Goal: Task Accomplishment & Management: Manage account settings

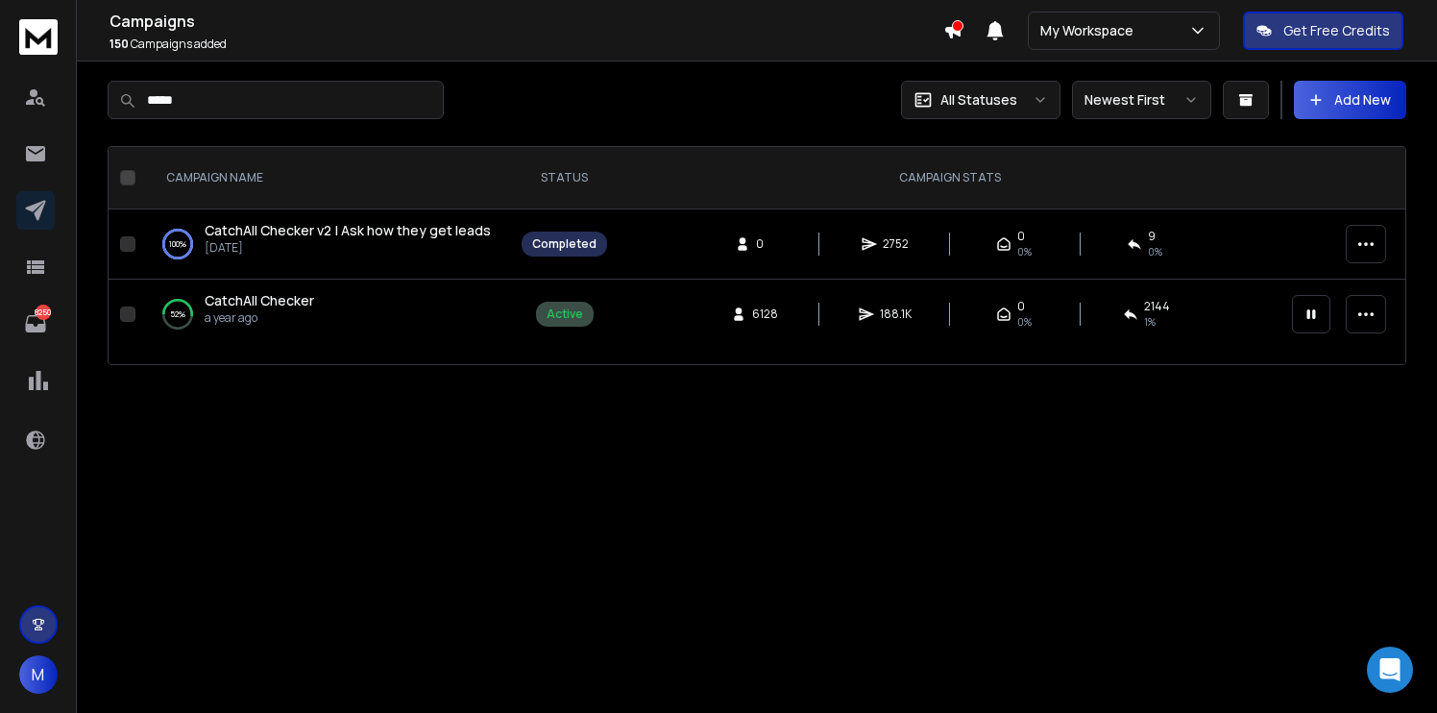
type input "*****"
click at [305, 291] on span "CatchAll Checker" at bounding box center [259, 300] width 109 height 18
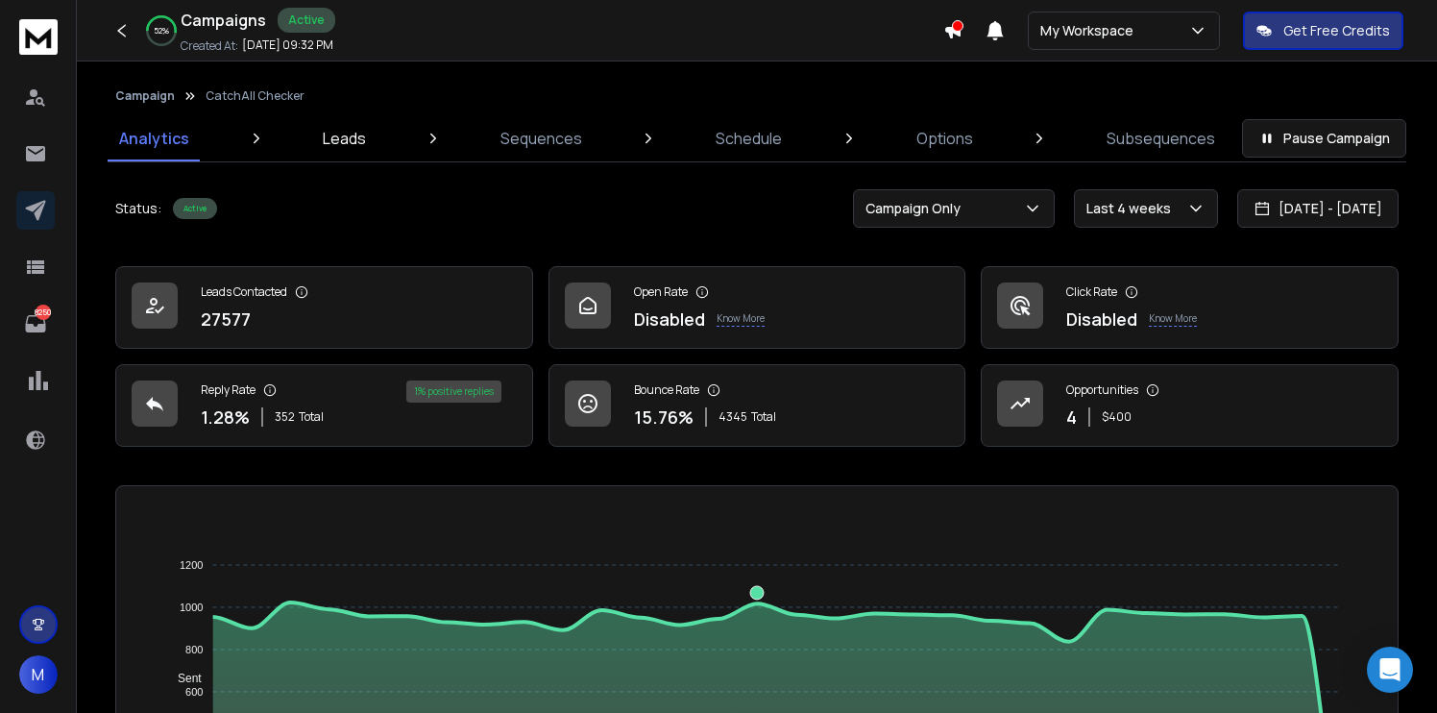
click at [361, 130] on p "Leads" at bounding box center [344, 138] width 43 height 23
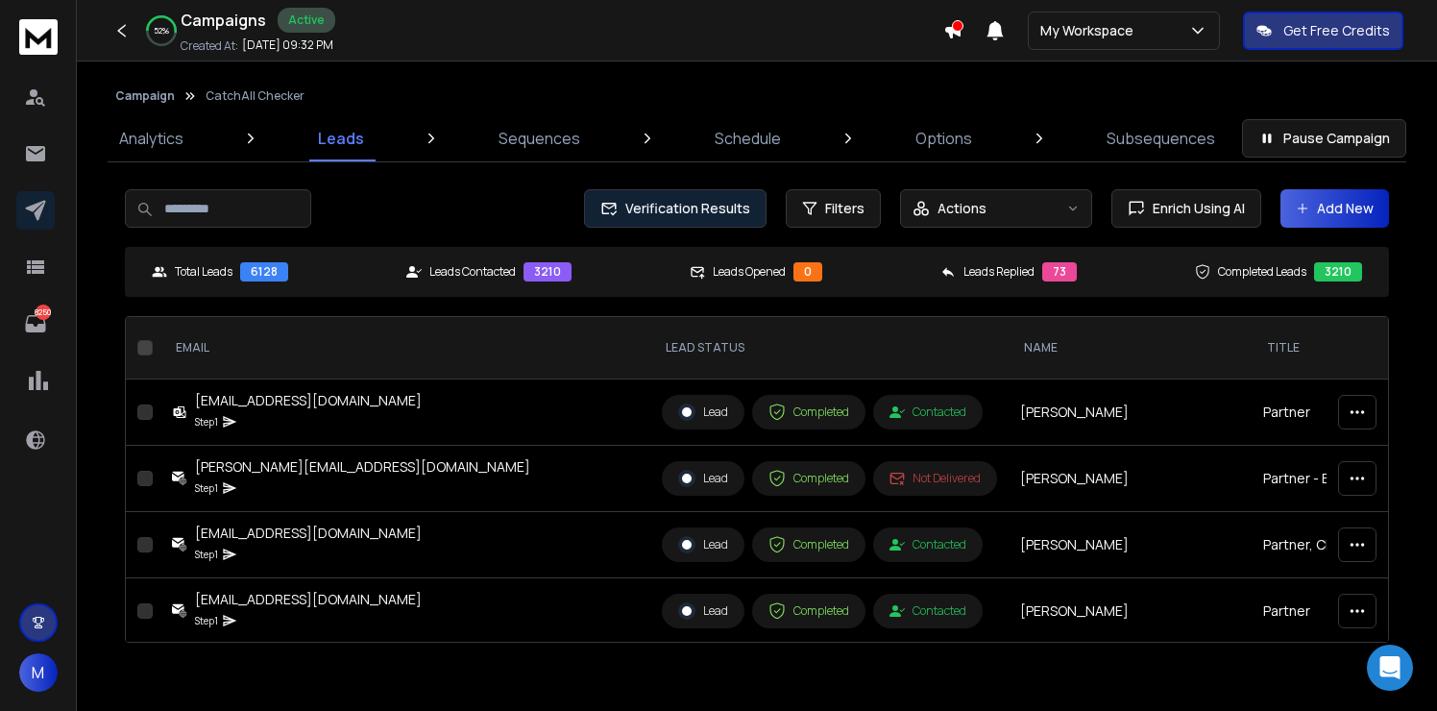
click at [745, 201] on span "Verification Results" at bounding box center [684, 208] width 133 height 19
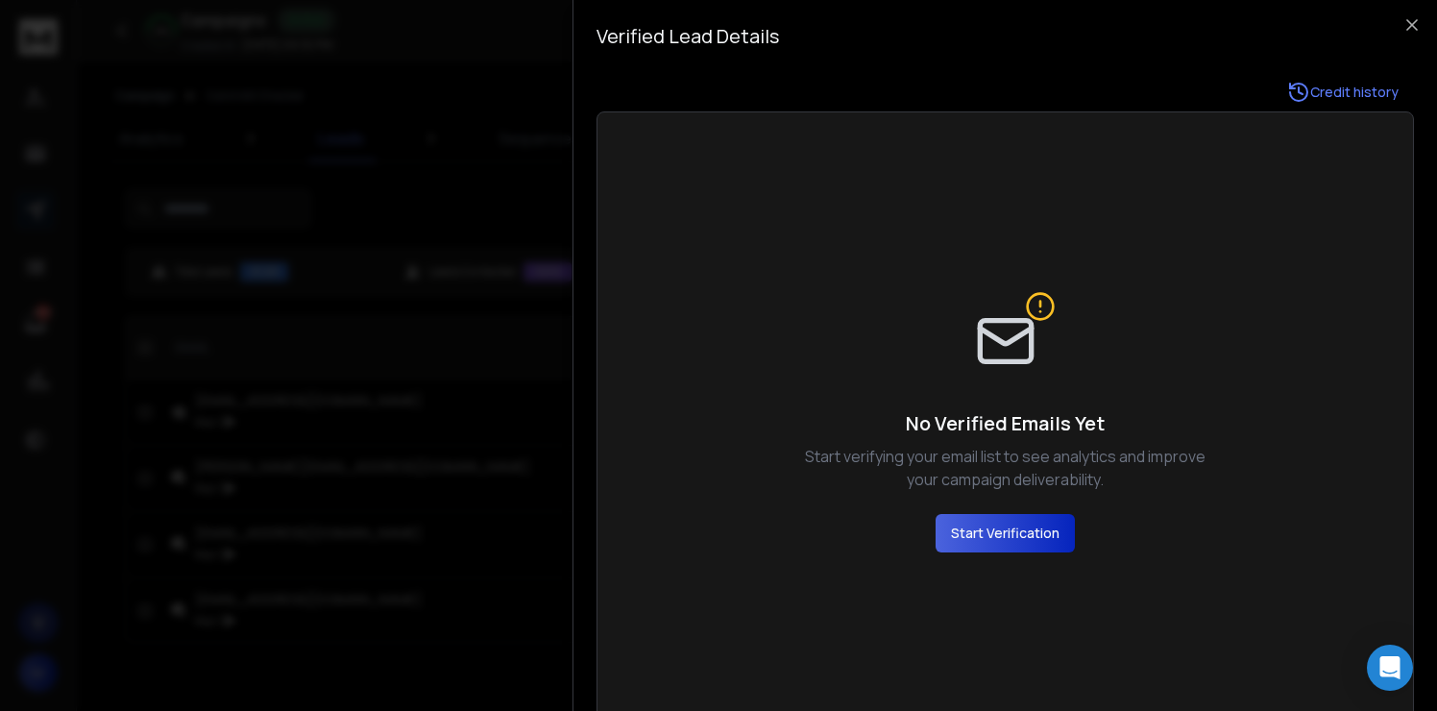
click at [439, 211] on div at bounding box center [718, 355] width 1437 height 711
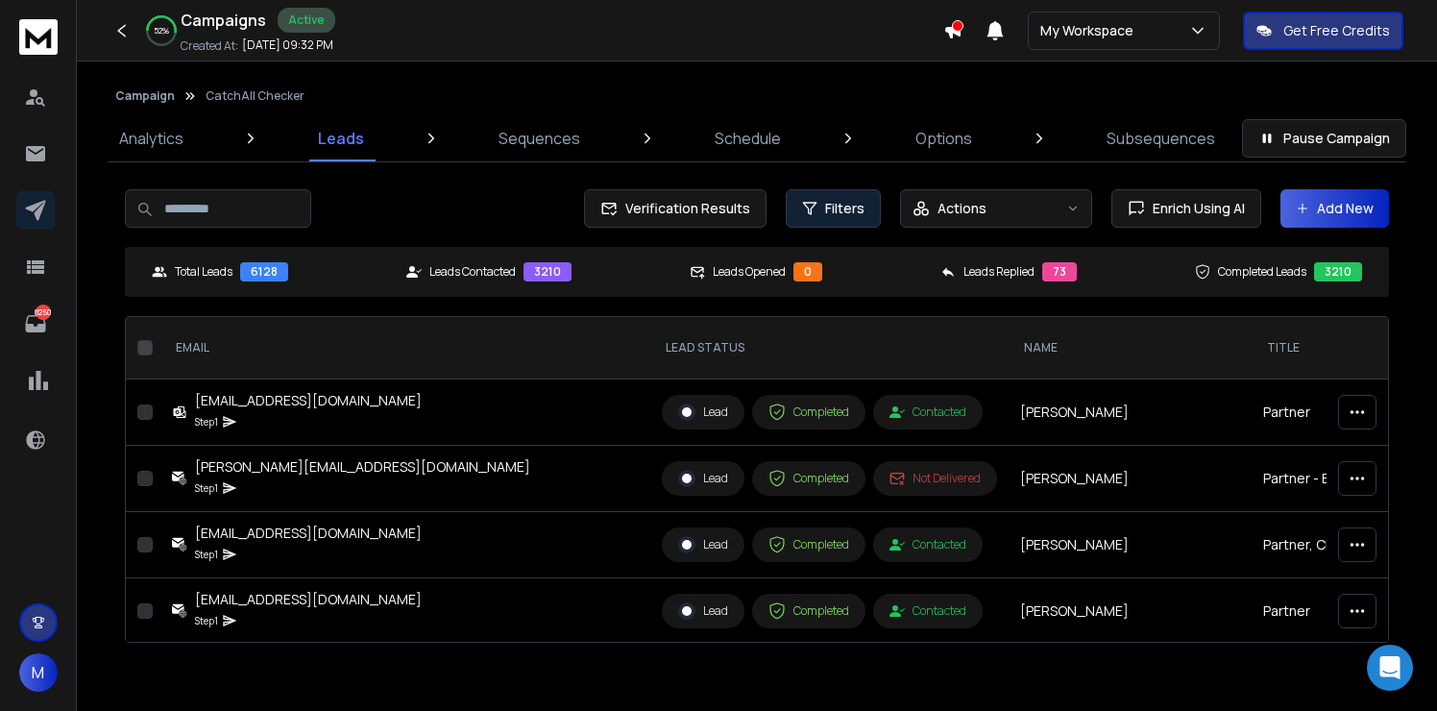
click at [832, 219] on button "Filters" at bounding box center [833, 208] width 95 height 38
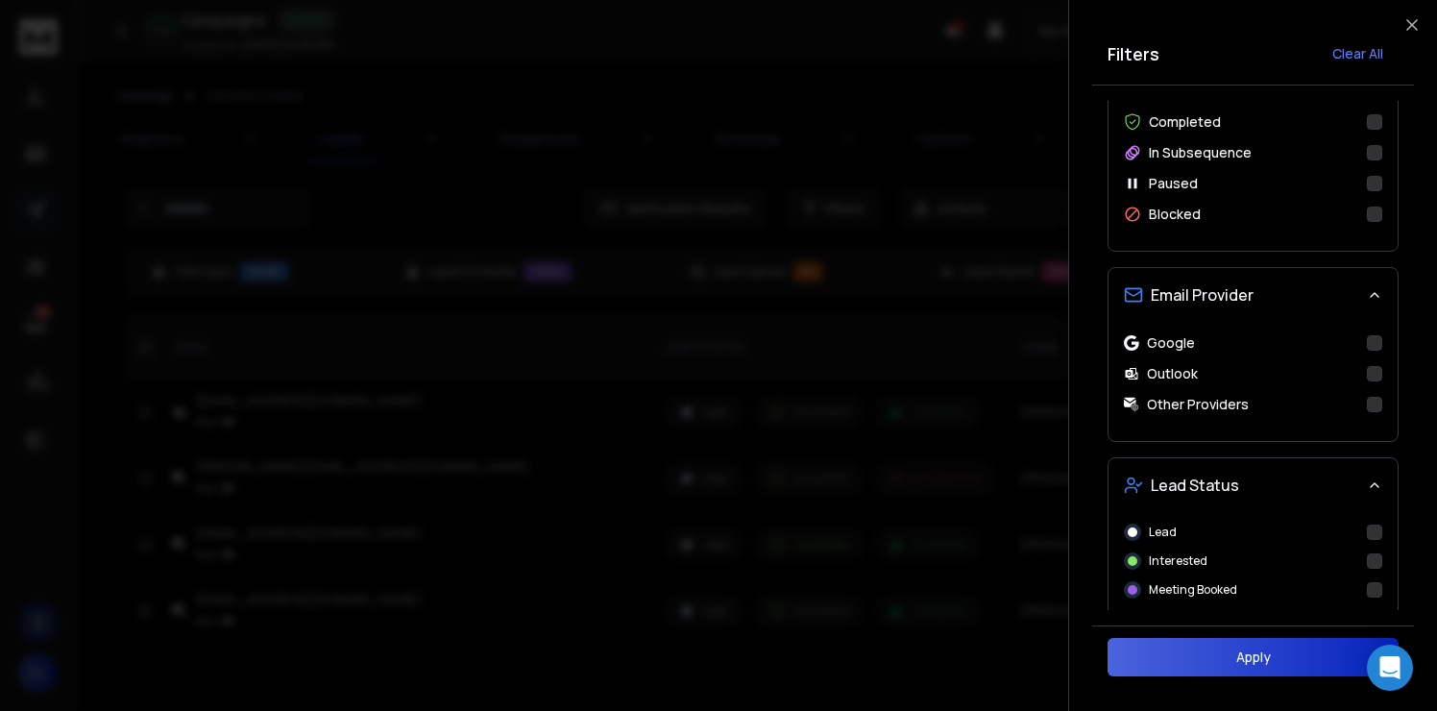
scroll to position [494, 0]
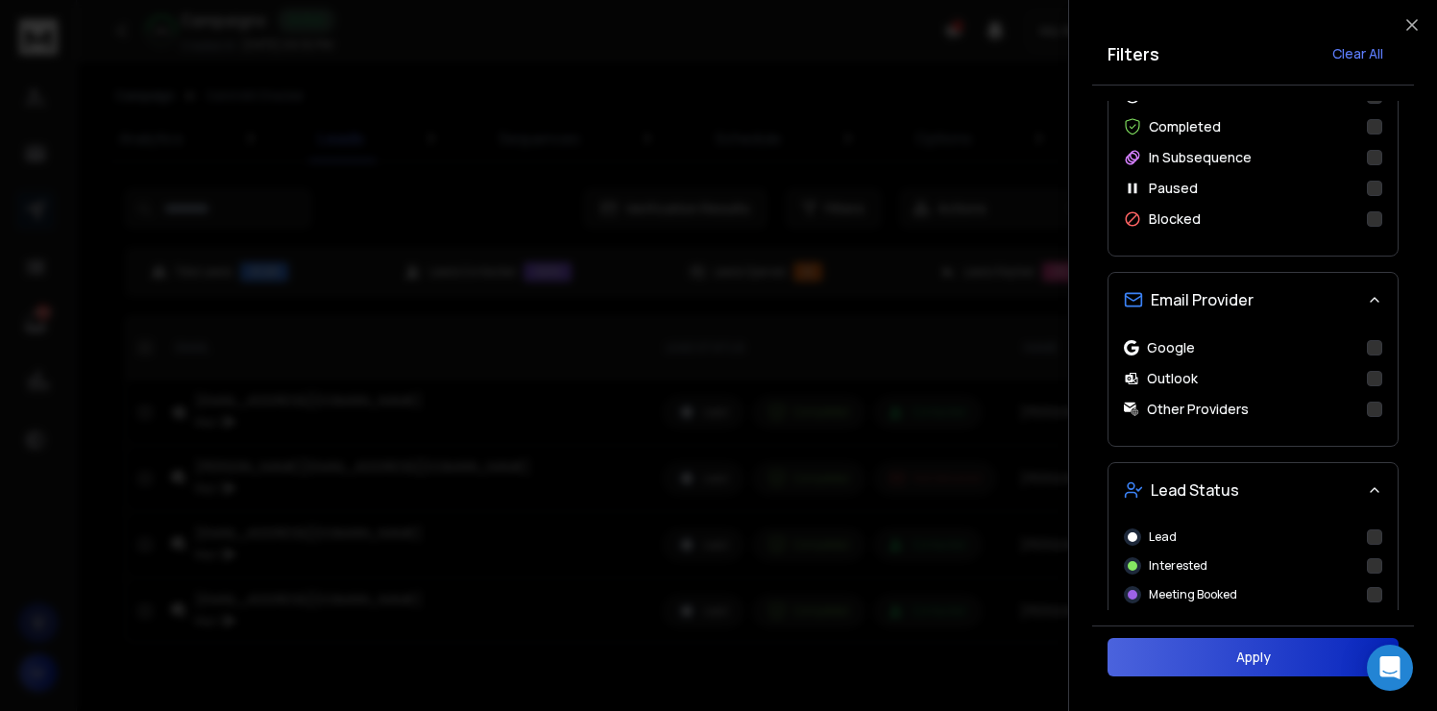
click at [1379, 221] on button "Blocked" at bounding box center [1374, 218] width 15 height 15
click at [1139, 659] on button "Apply" at bounding box center [1252, 657] width 291 height 38
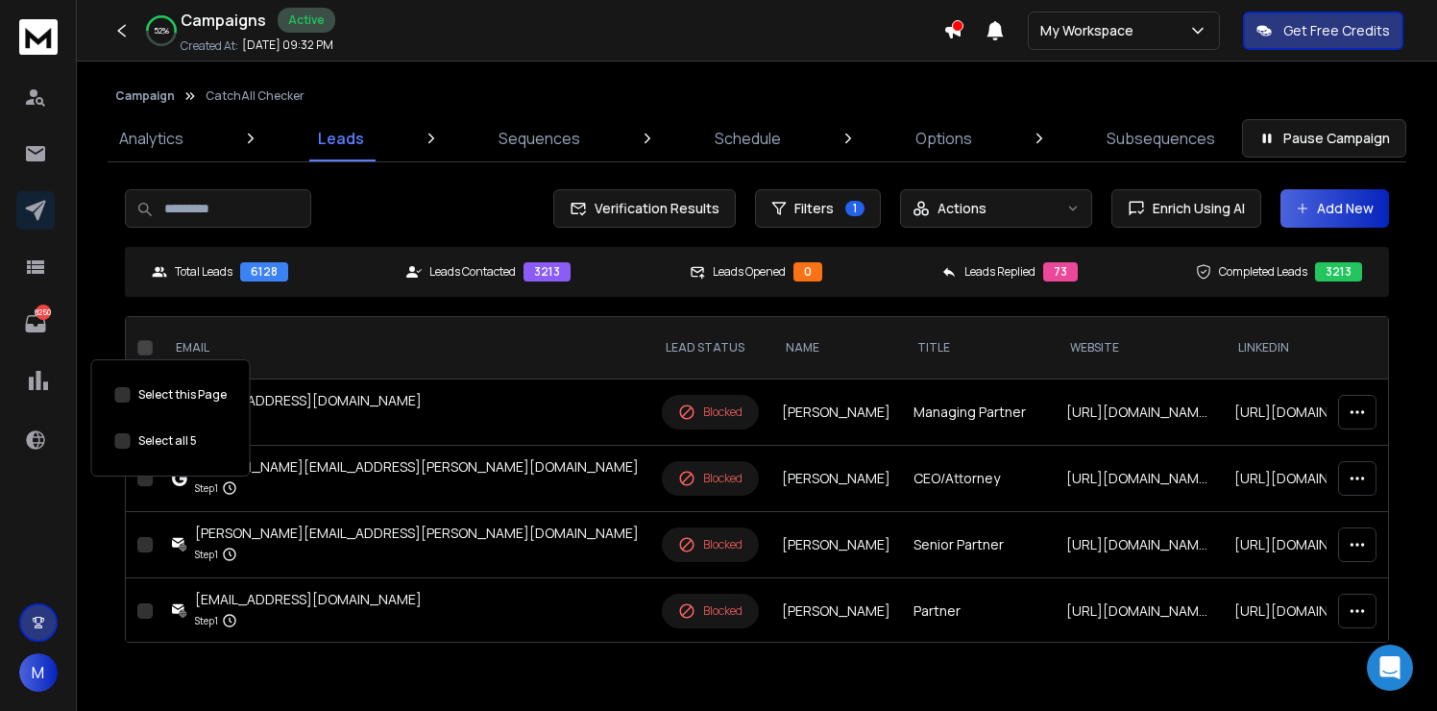
click at [125, 444] on button "Select this Page" at bounding box center [122, 440] width 15 height 15
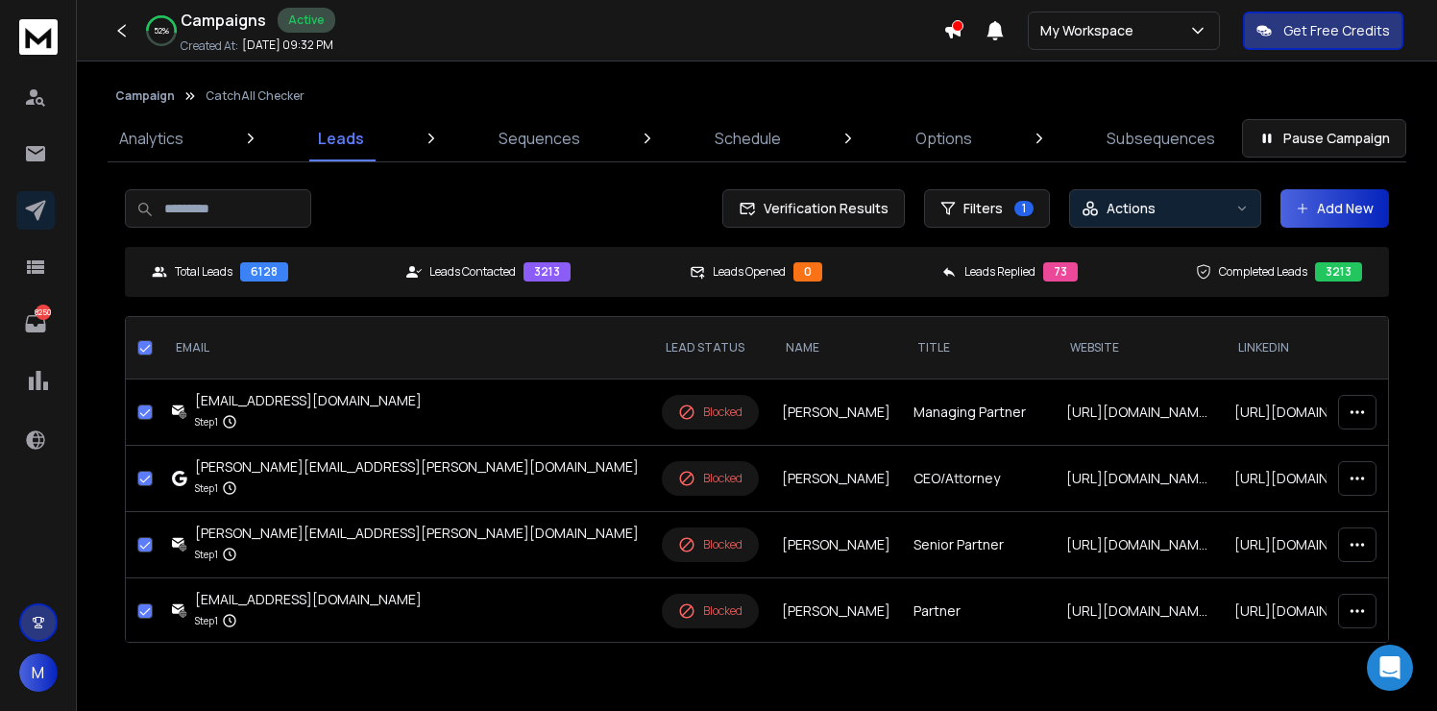
click at [1112, 219] on button "Actions" at bounding box center [1165, 208] width 192 height 38
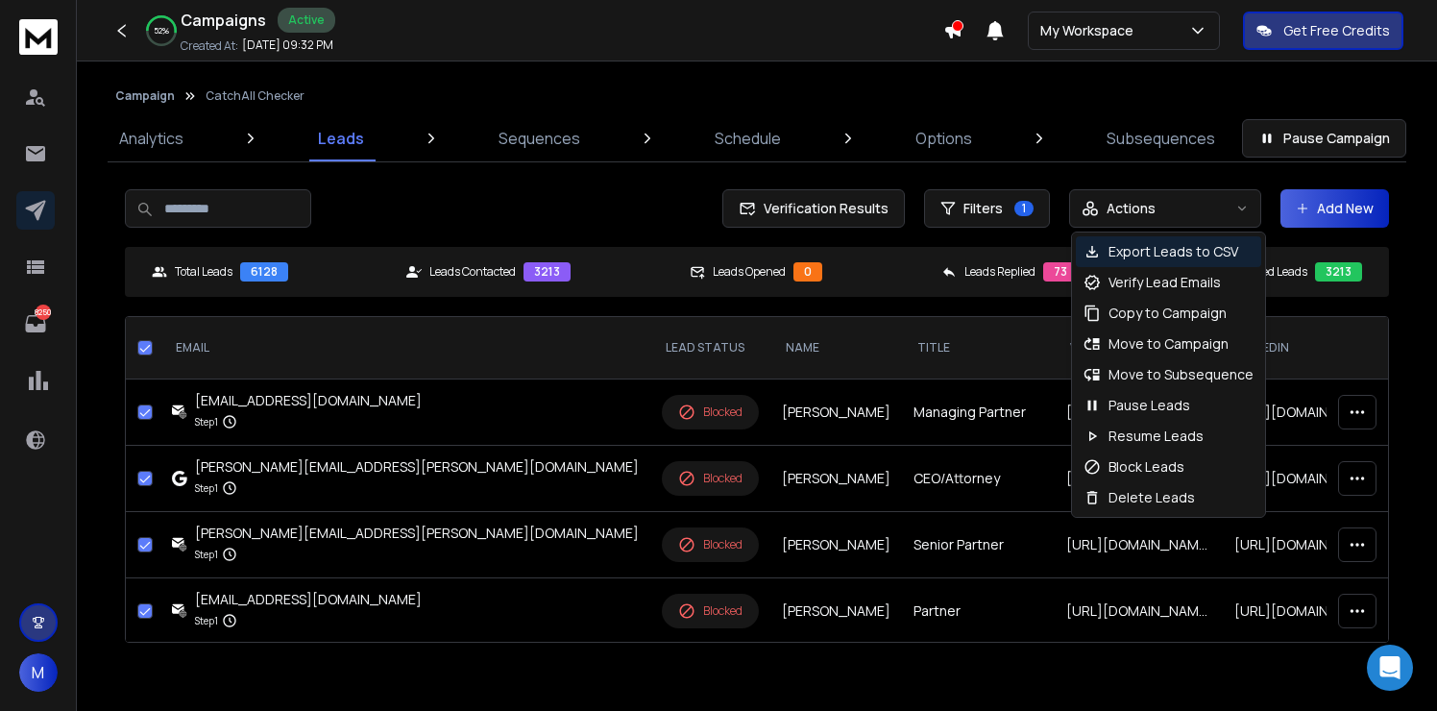
click at [1123, 243] on p "Export Leads to CSV" at bounding box center [1173, 251] width 130 height 19
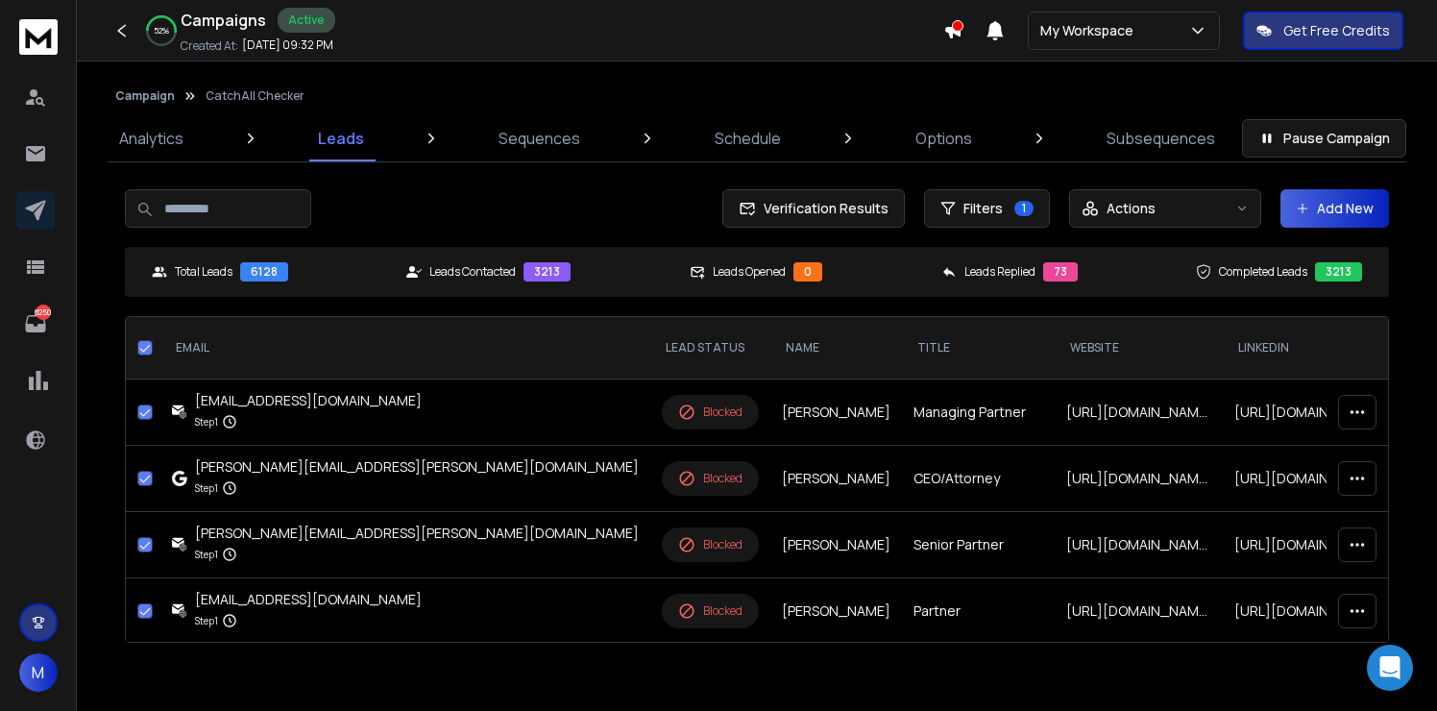
click at [858, 253] on div "Total Leads 6128 Leads Contacted 3213 Leads Opened 0 Leads Replied 73 Completed…" at bounding box center [757, 272] width 1264 height 50
click at [1125, 211] on p "Actions" at bounding box center [1130, 208] width 49 height 19
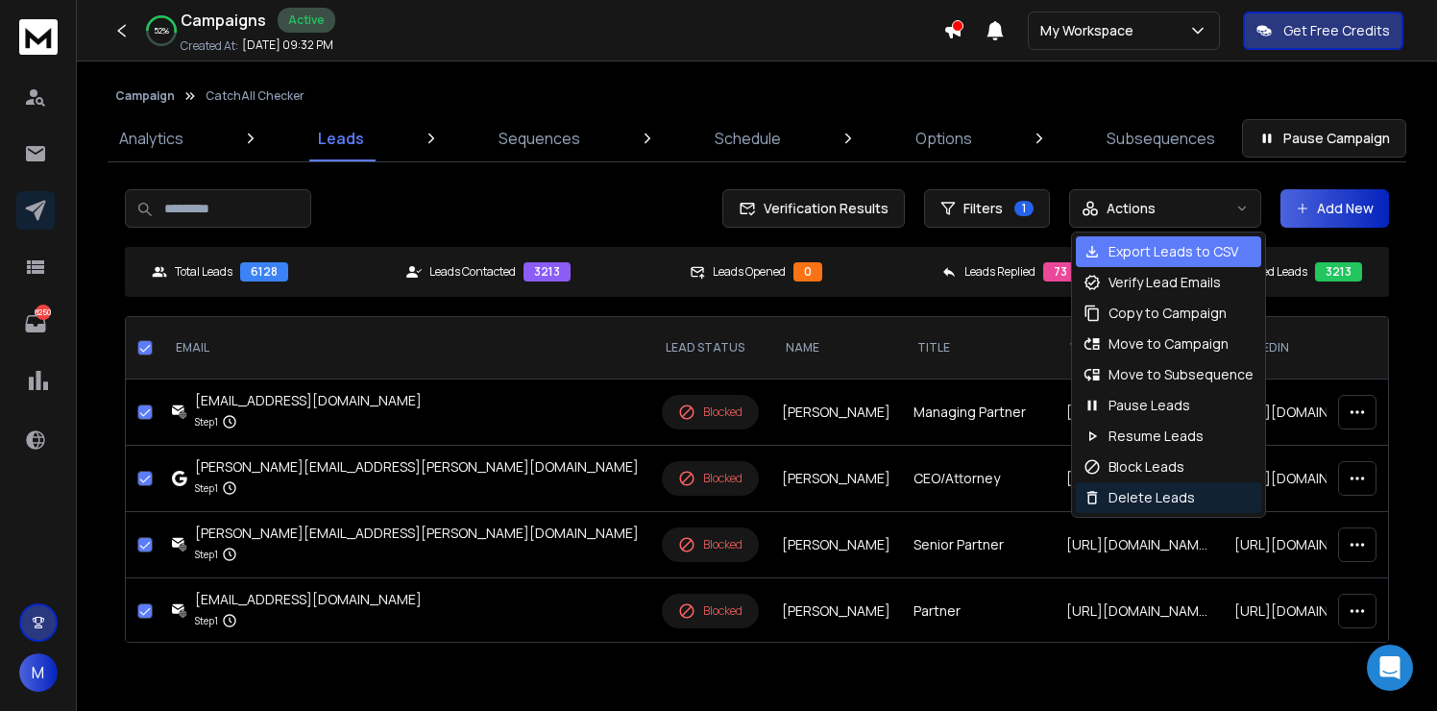
click at [1119, 503] on p "Delete Leads" at bounding box center [1151, 497] width 86 height 19
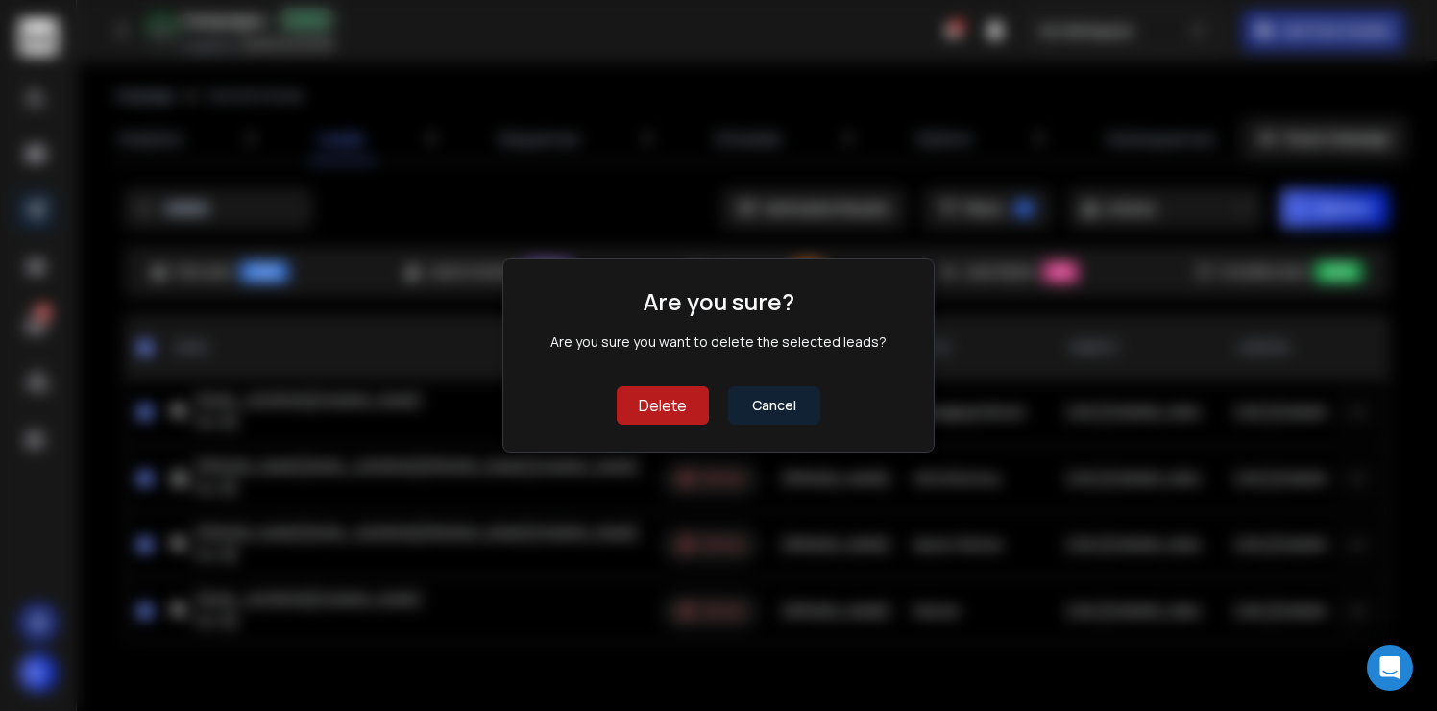
click at [658, 406] on button "Delete" at bounding box center [663, 405] width 92 height 38
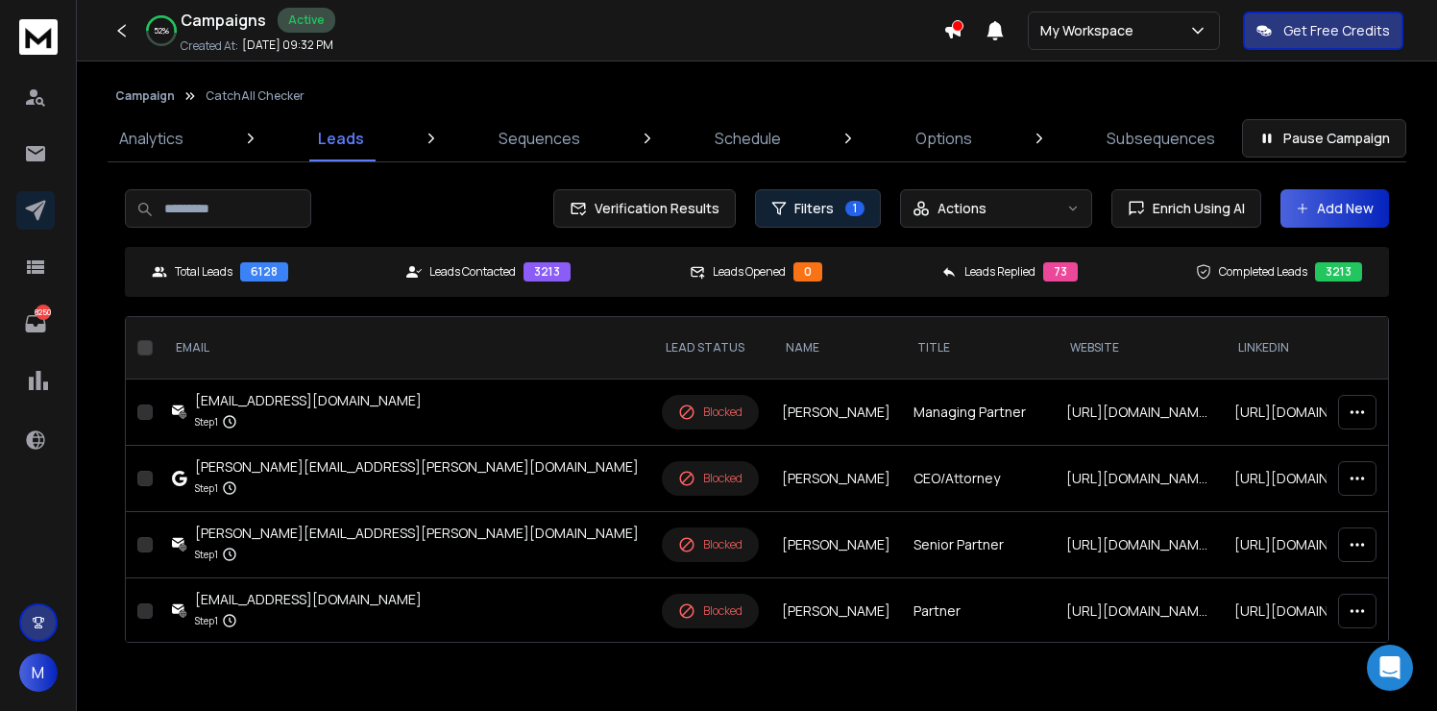
click at [798, 222] on button "Filters 1" at bounding box center [818, 208] width 126 height 38
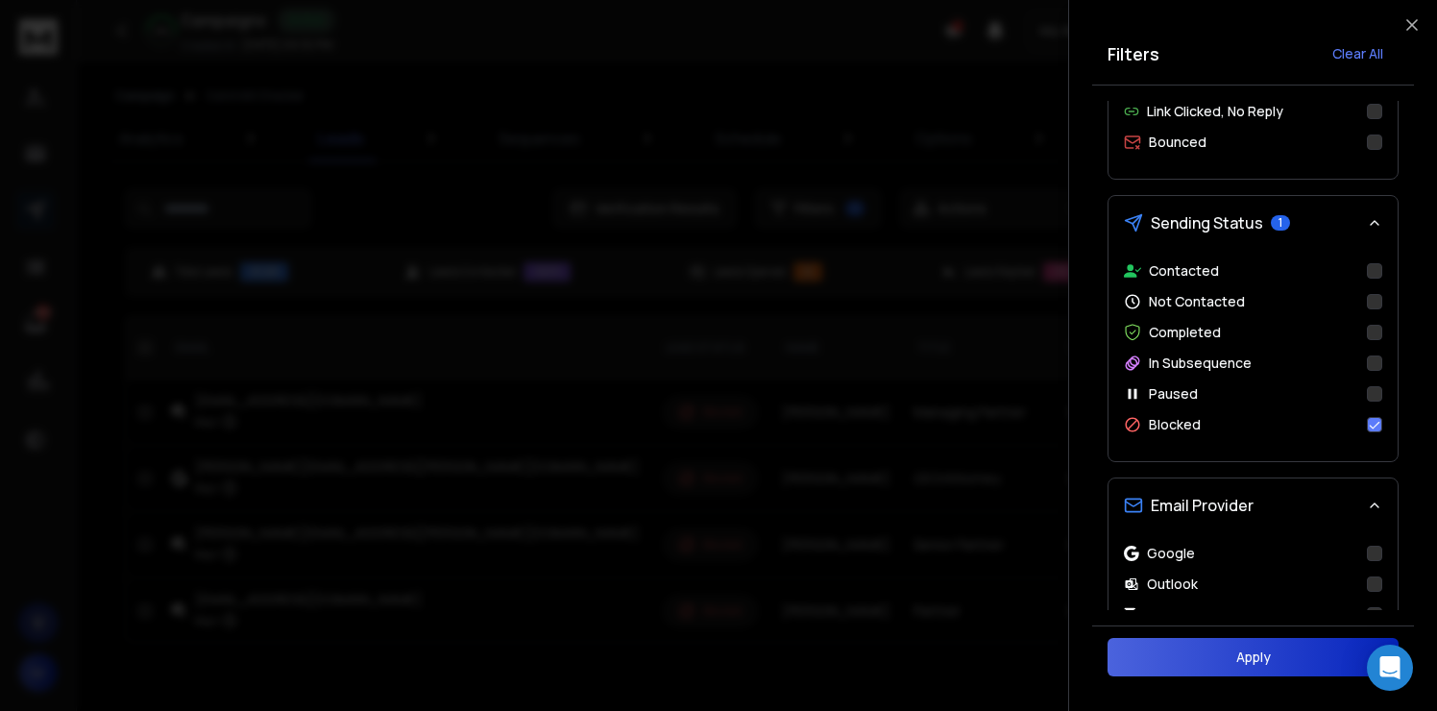
scroll to position [292, 0]
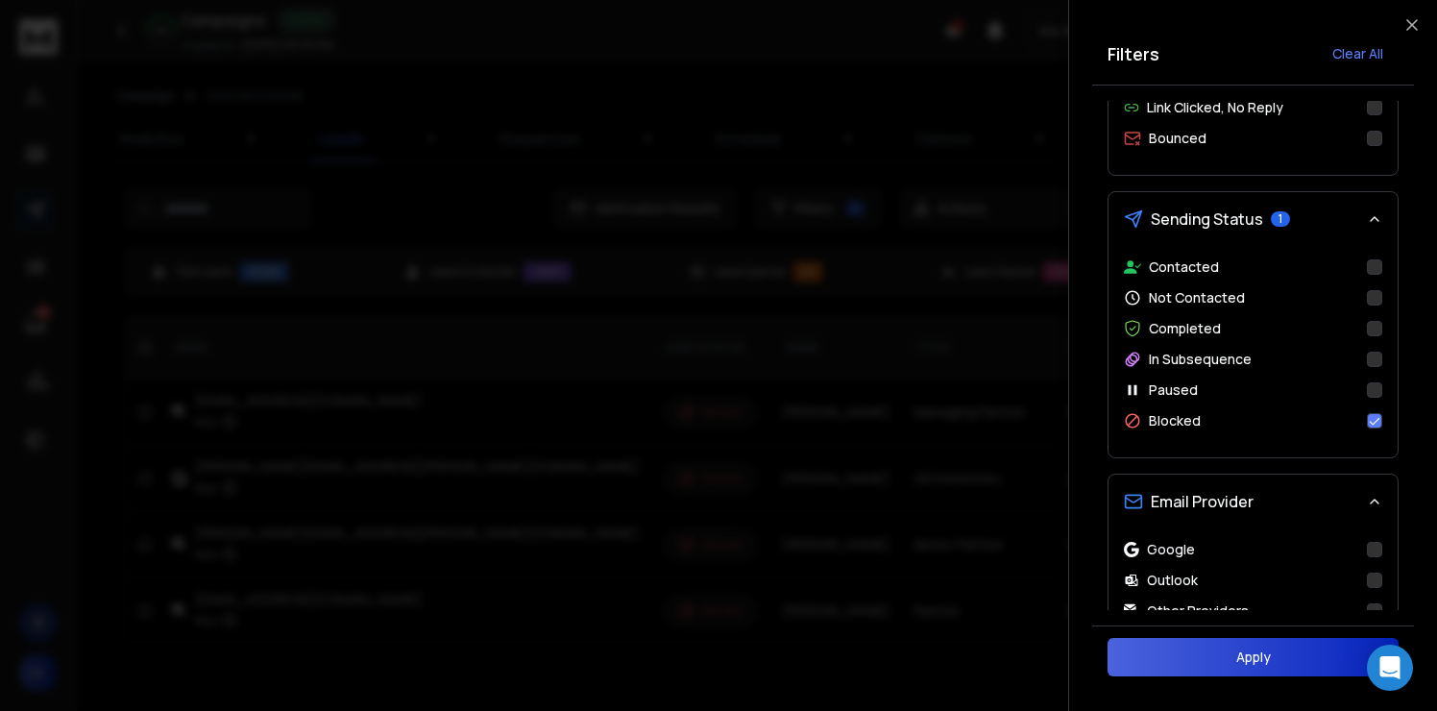
click at [1380, 418] on button "Blocked" at bounding box center [1374, 420] width 15 height 15
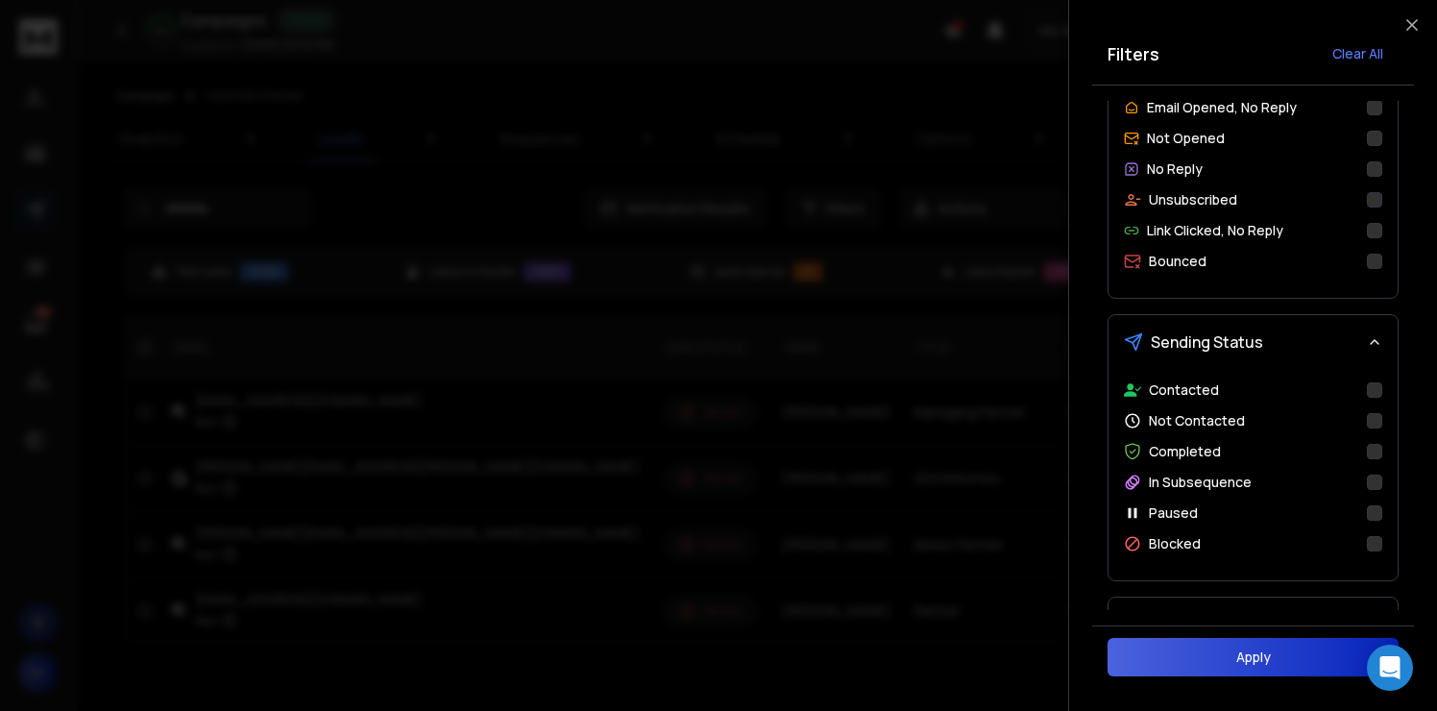
scroll to position [160, 0]
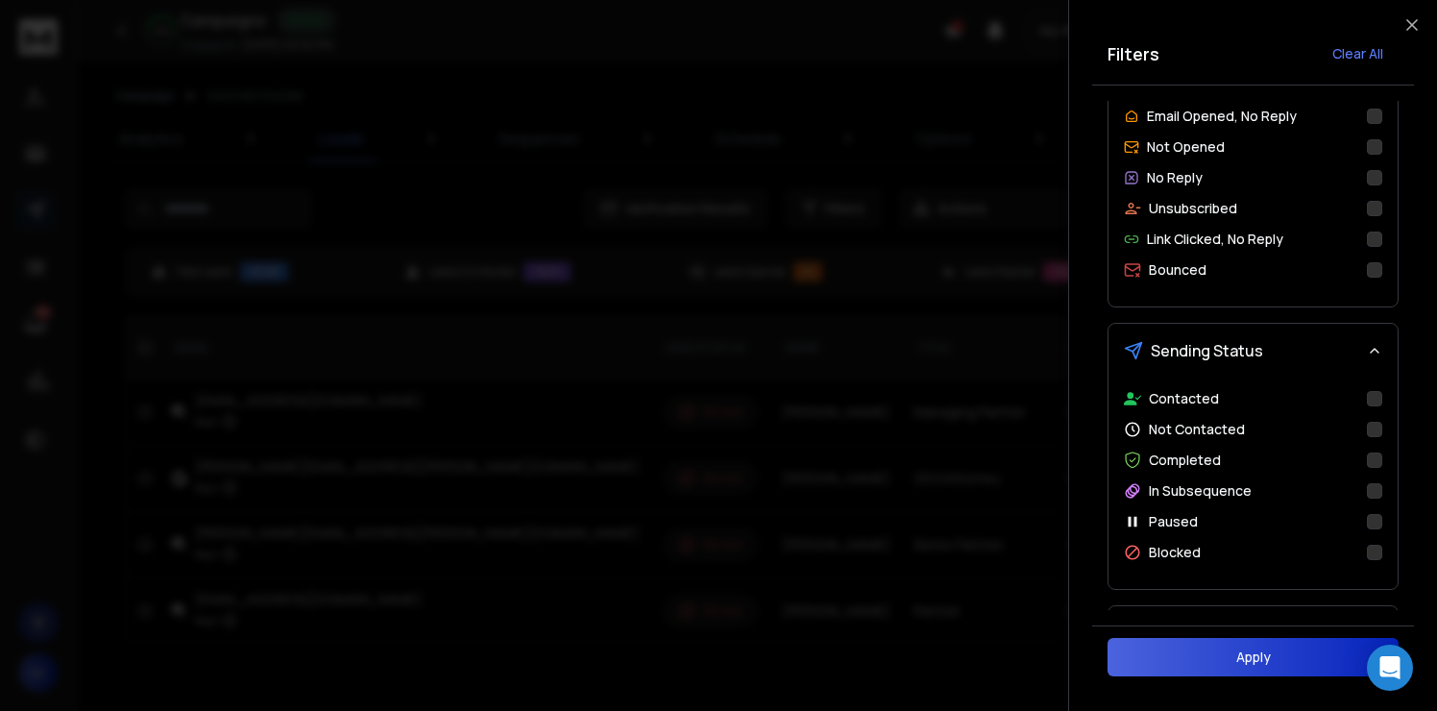
click at [1374, 270] on button "Bounced" at bounding box center [1374, 269] width 15 height 15
click at [1212, 649] on button "Apply" at bounding box center [1252, 657] width 291 height 38
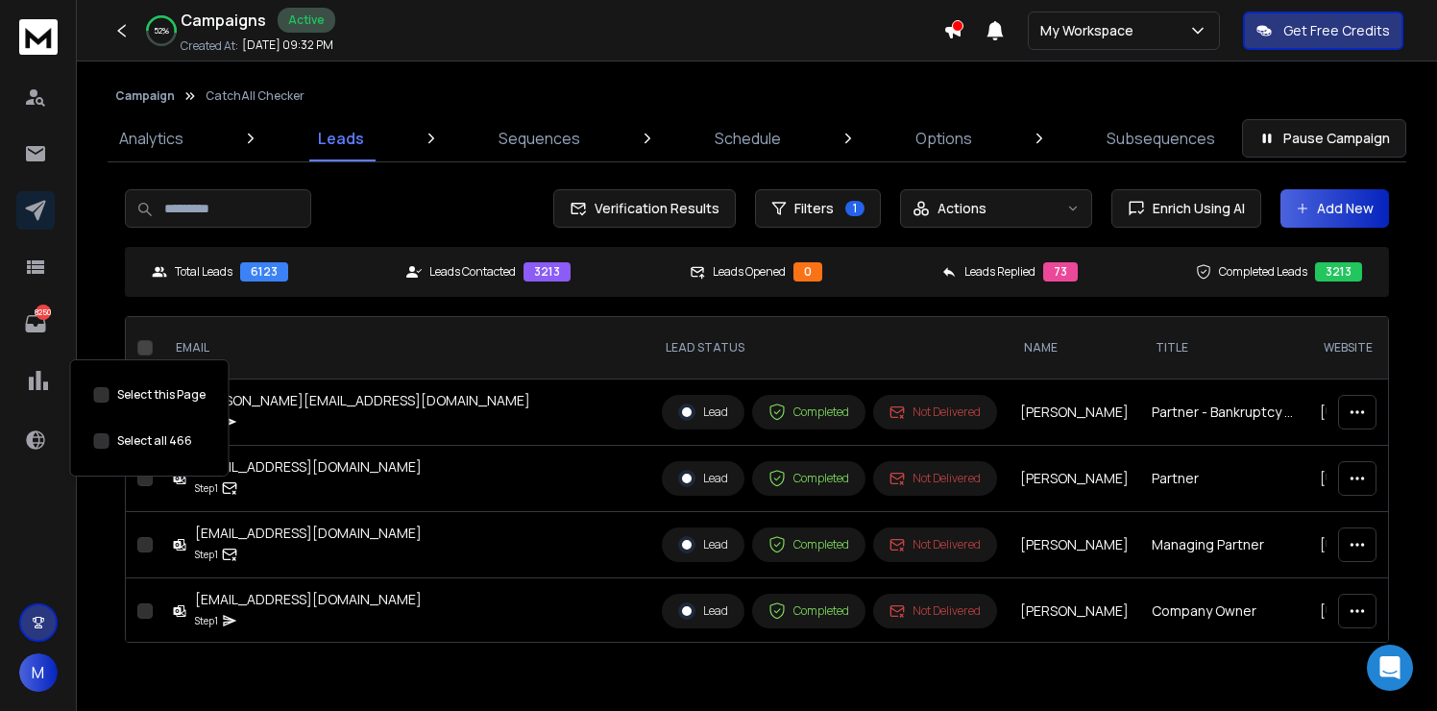
click at [97, 442] on button "Select this Page" at bounding box center [101, 440] width 15 height 15
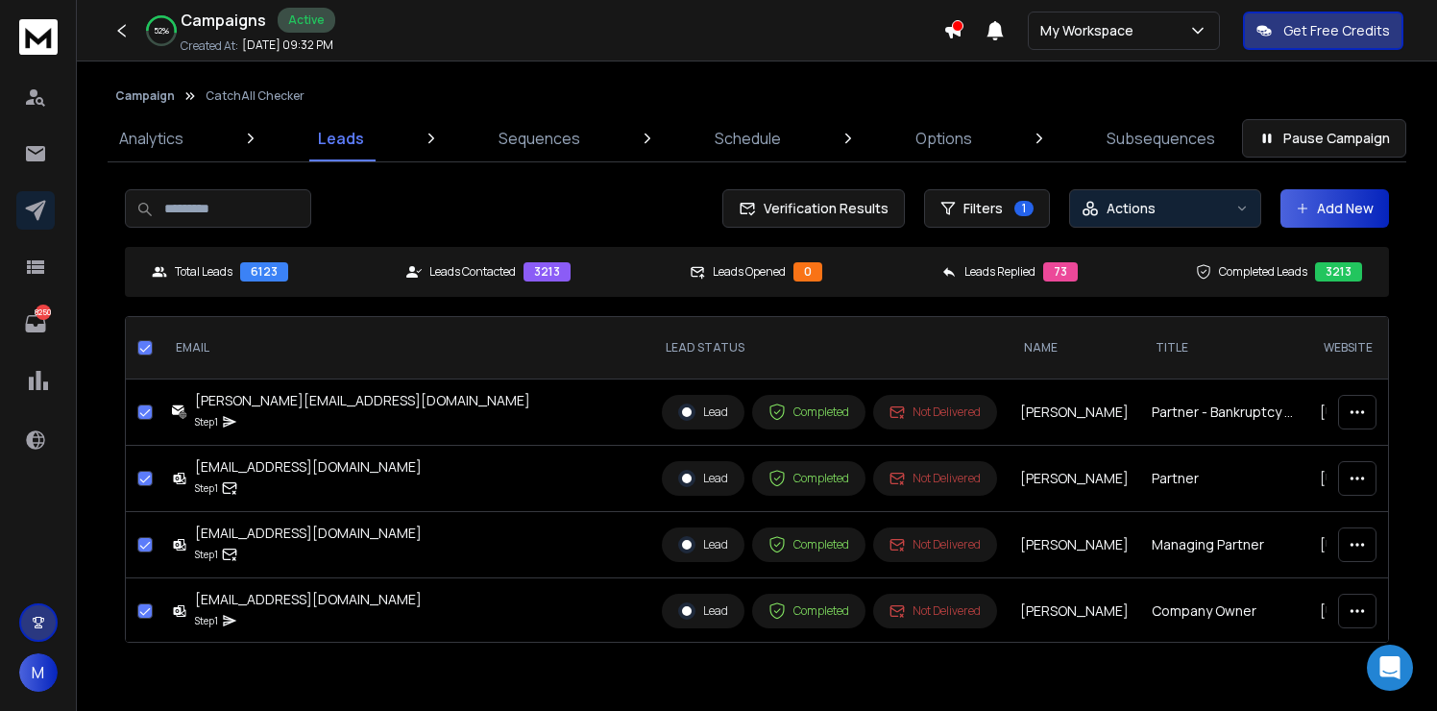
click at [1152, 213] on p "Actions" at bounding box center [1130, 208] width 49 height 19
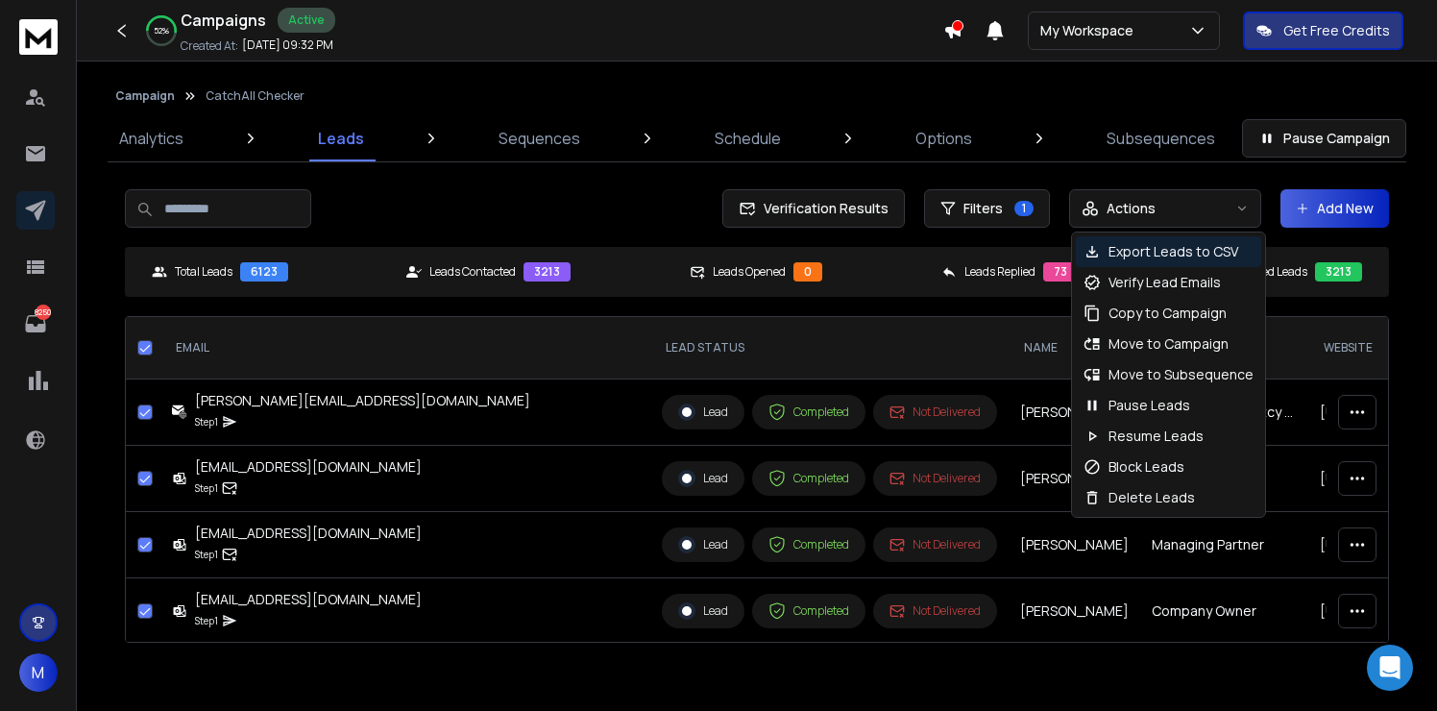
click at [1153, 256] on p "Export Leads to CSV" at bounding box center [1173, 251] width 130 height 19
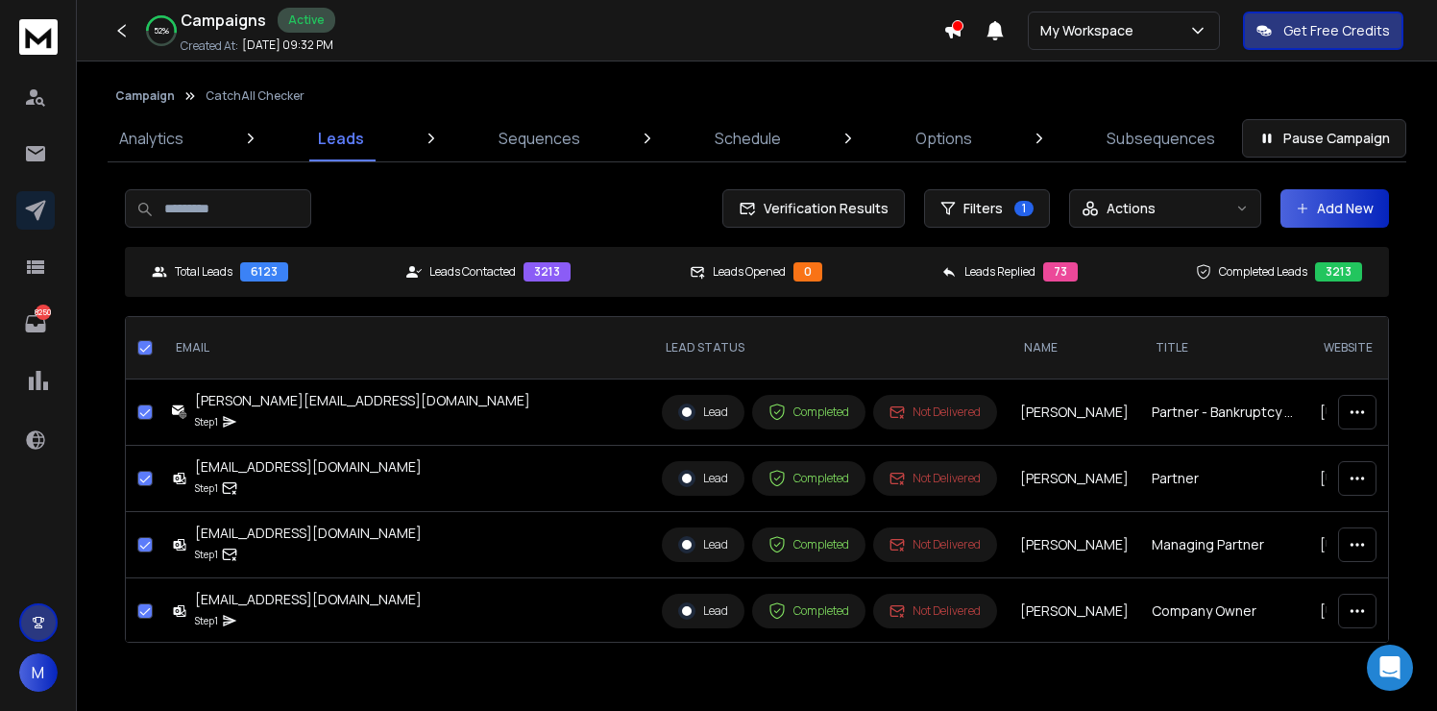
click at [926, 301] on div "Verification Results Filters 1 Actions Add New Total Leads 6123 Leads Contacted…" at bounding box center [757, 406] width 1264 height 434
click at [1147, 223] on button "Actions" at bounding box center [1165, 208] width 192 height 38
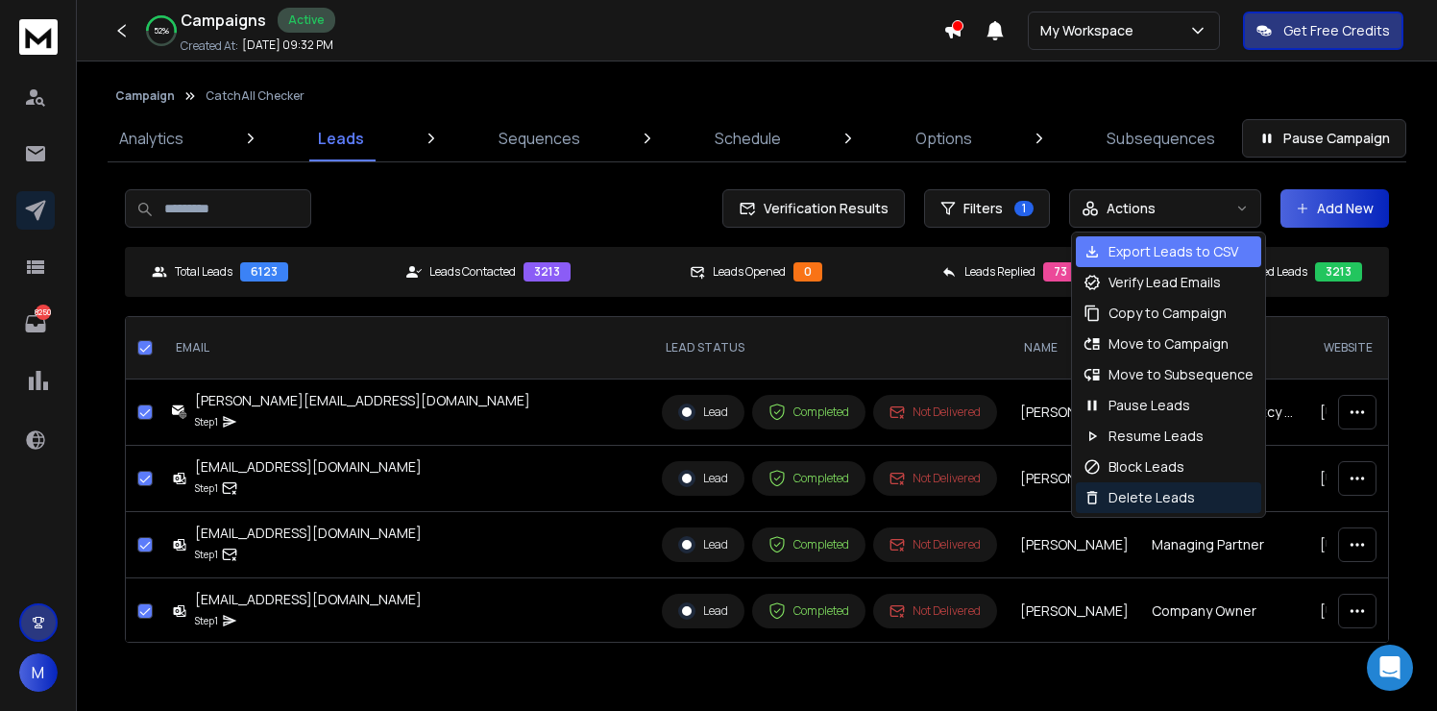
click at [1138, 500] on p "Delete Leads" at bounding box center [1151, 497] width 86 height 19
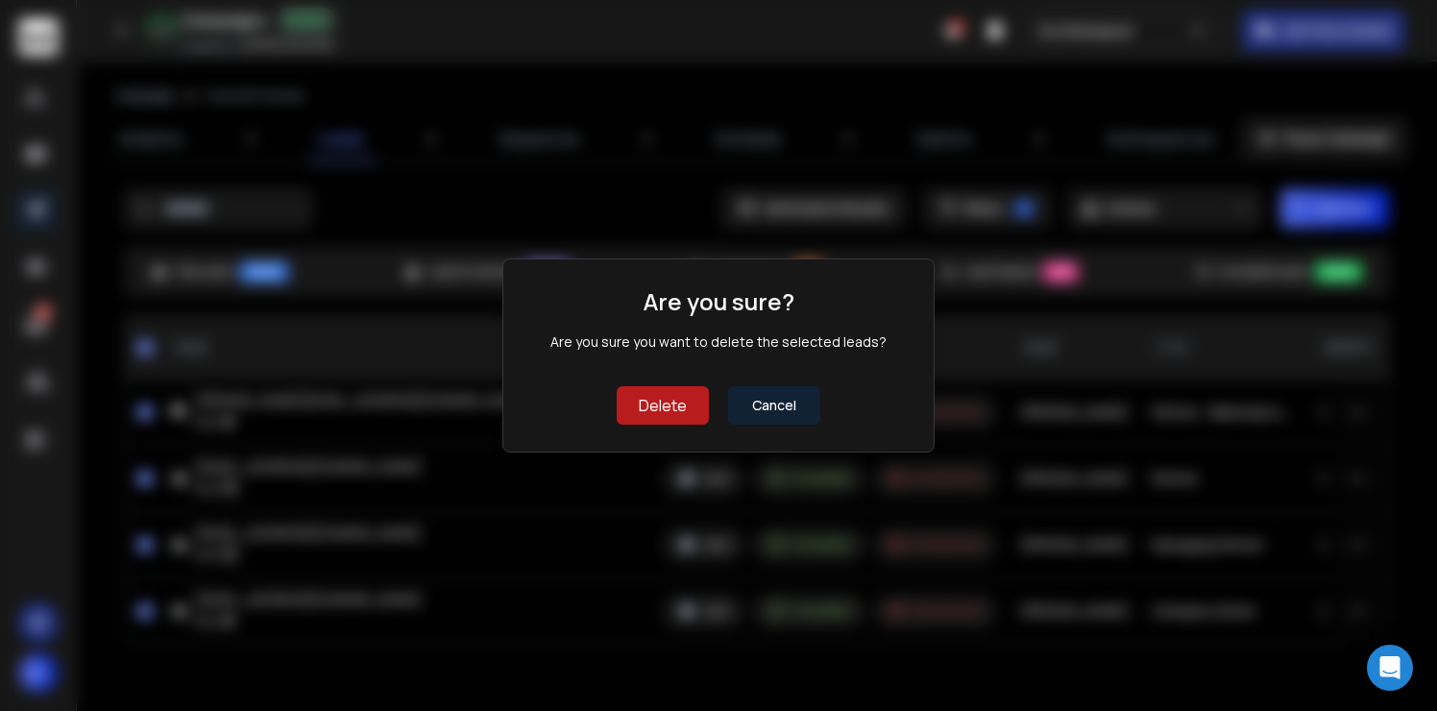
click at [660, 410] on button "Delete" at bounding box center [663, 405] width 92 height 38
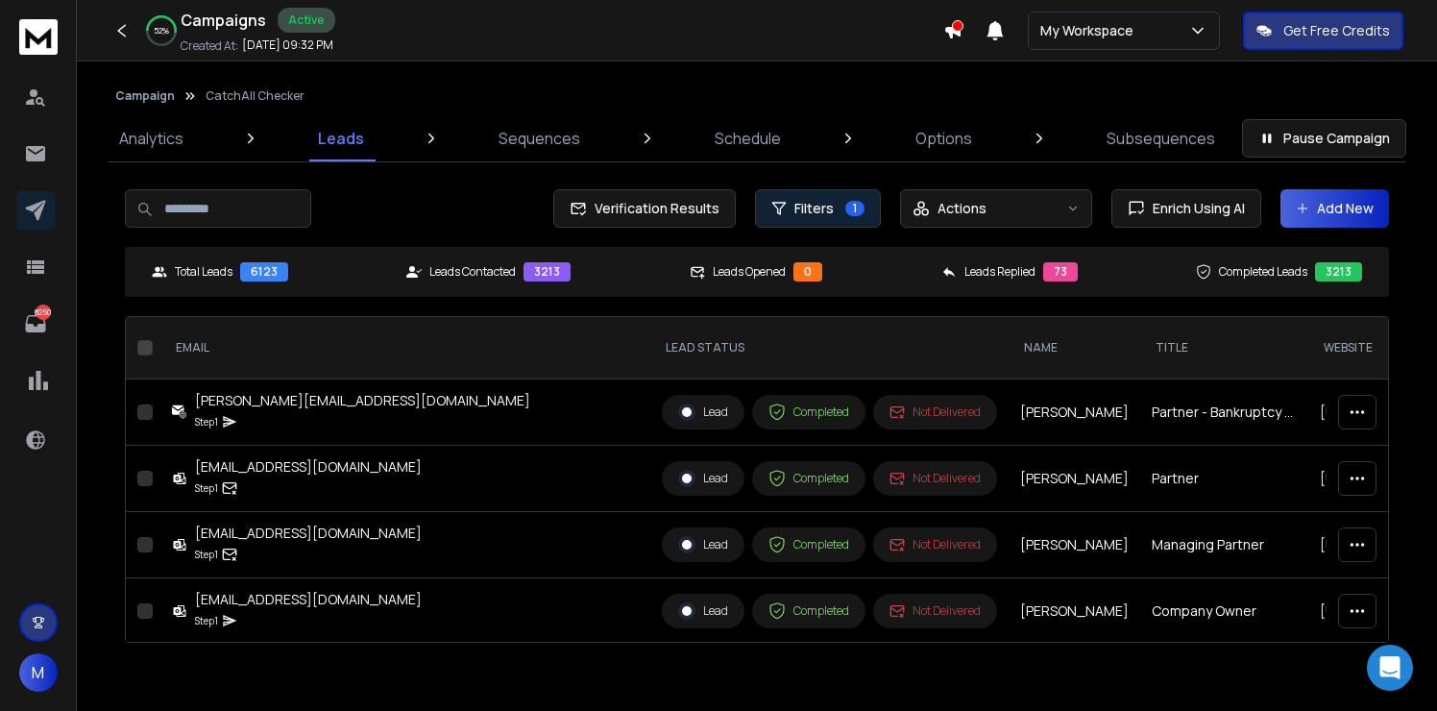
click at [807, 209] on span "Filters" at bounding box center [813, 208] width 39 height 19
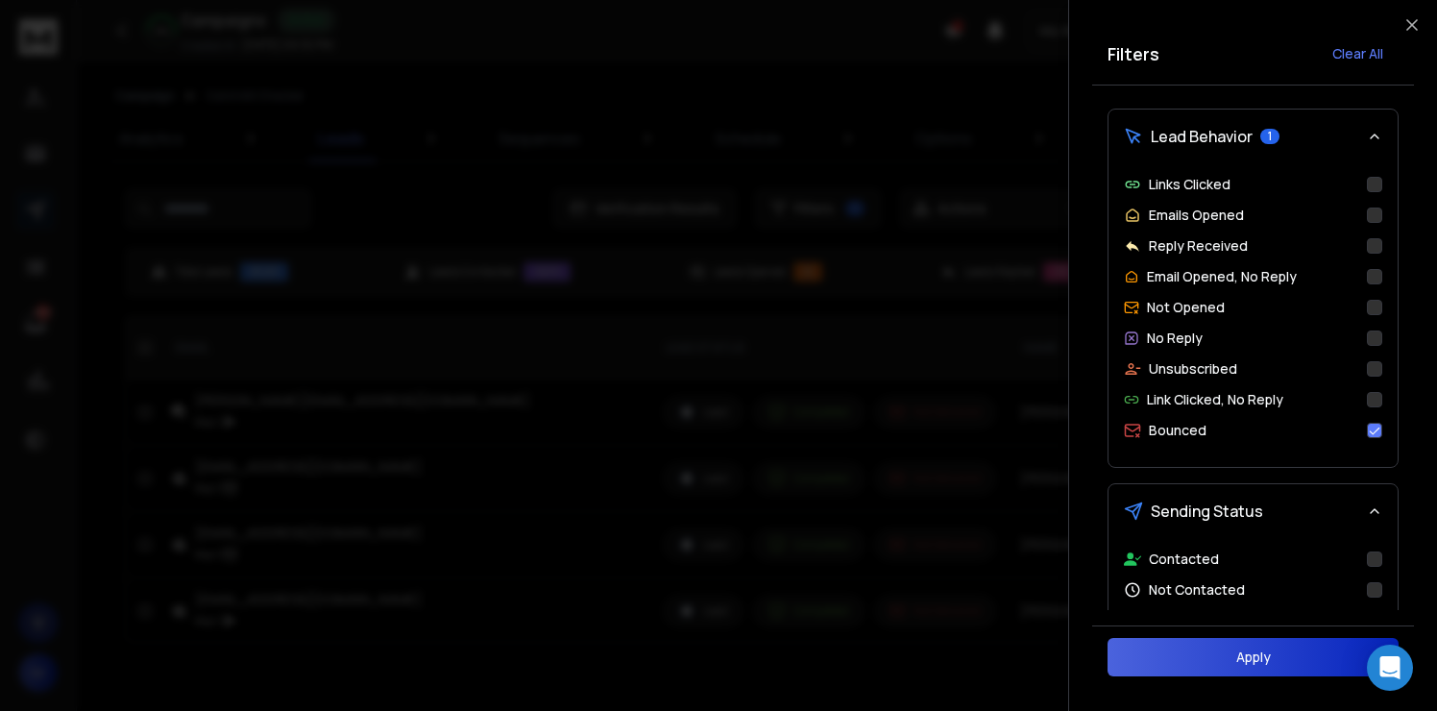
click at [1371, 430] on button "Bounced" at bounding box center [1374, 430] width 15 height 15
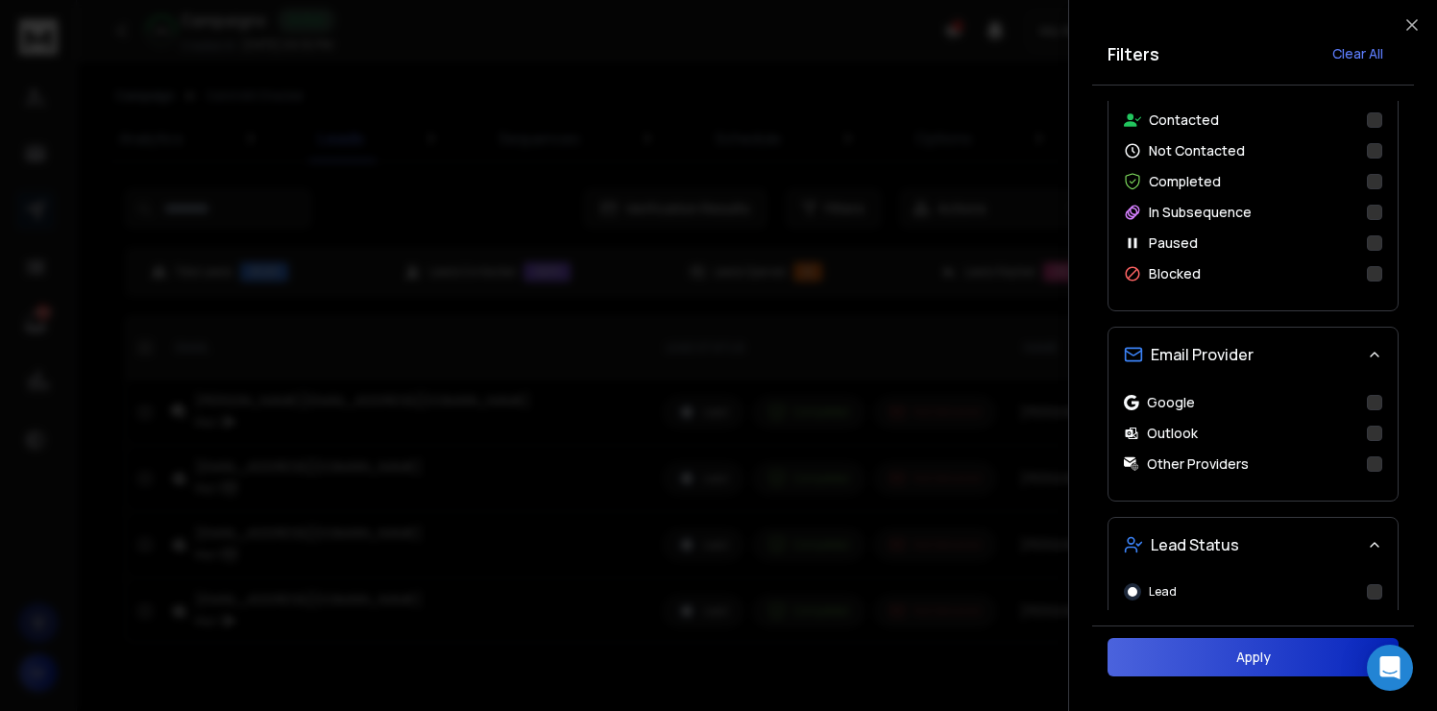
scroll to position [432, 0]
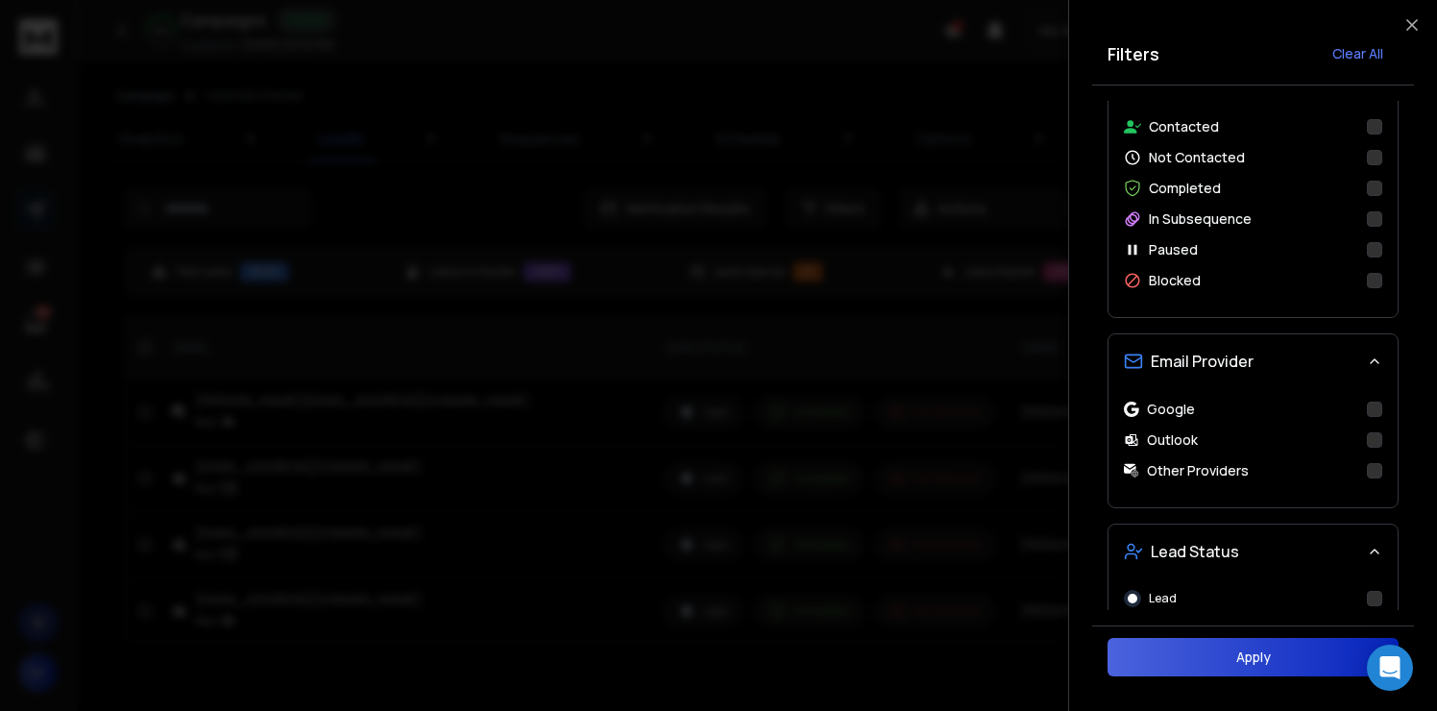
click at [1369, 123] on button "Contacted" at bounding box center [1374, 126] width 15 height 15
click at [1248, 656] on button "Apply" at bounding box center [1252, 657] width 291 height 38
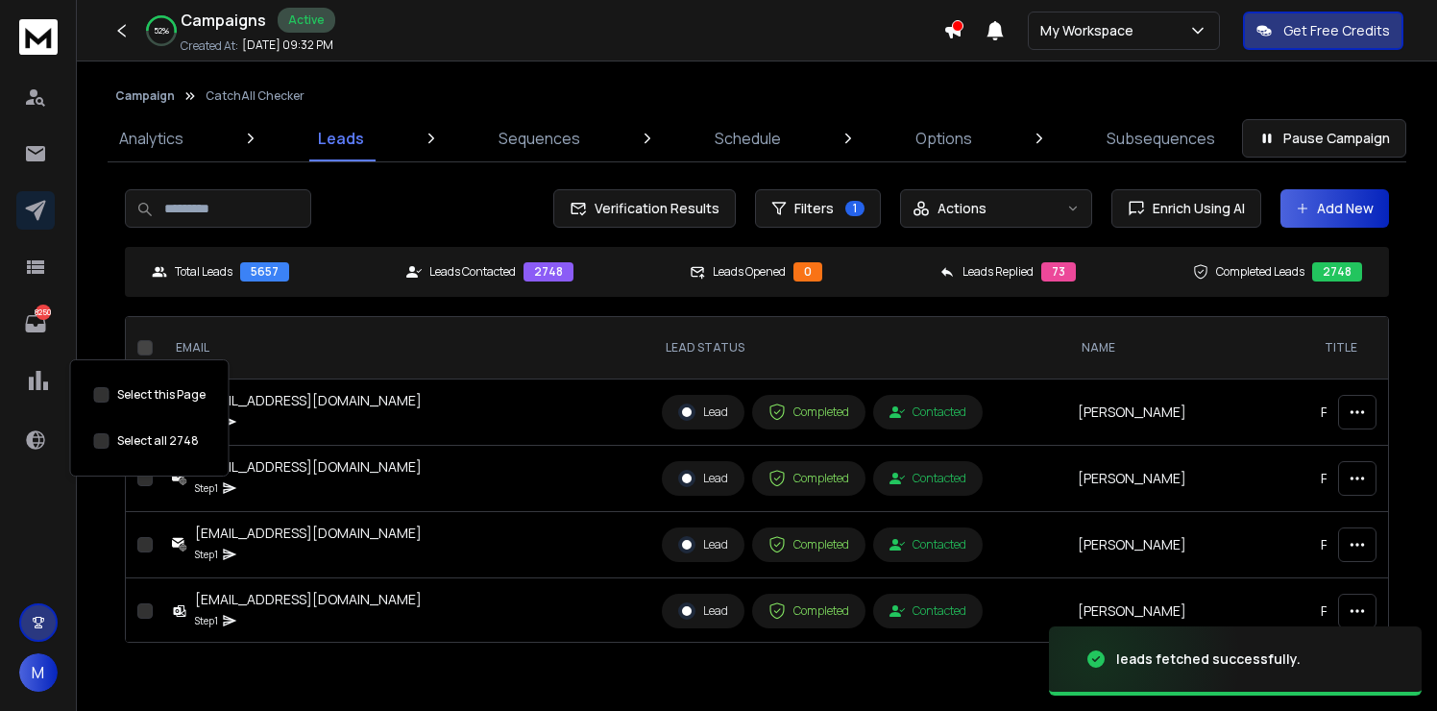
click at [101, 442] on button "Select this Page" at bounding box center [101, 440] width 15 height 15
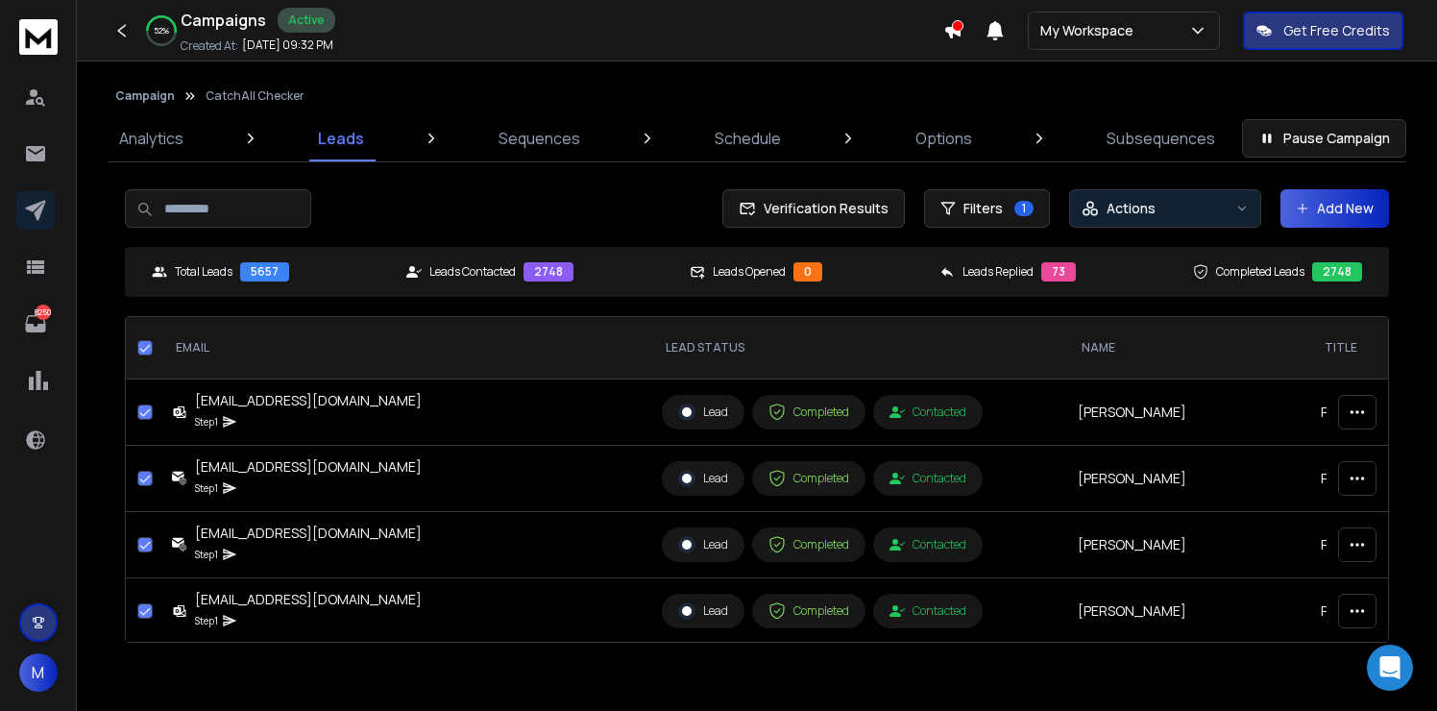
click at [1208, 219] on button "Actions" at bounding box center [1165, 208] width 192 height 38
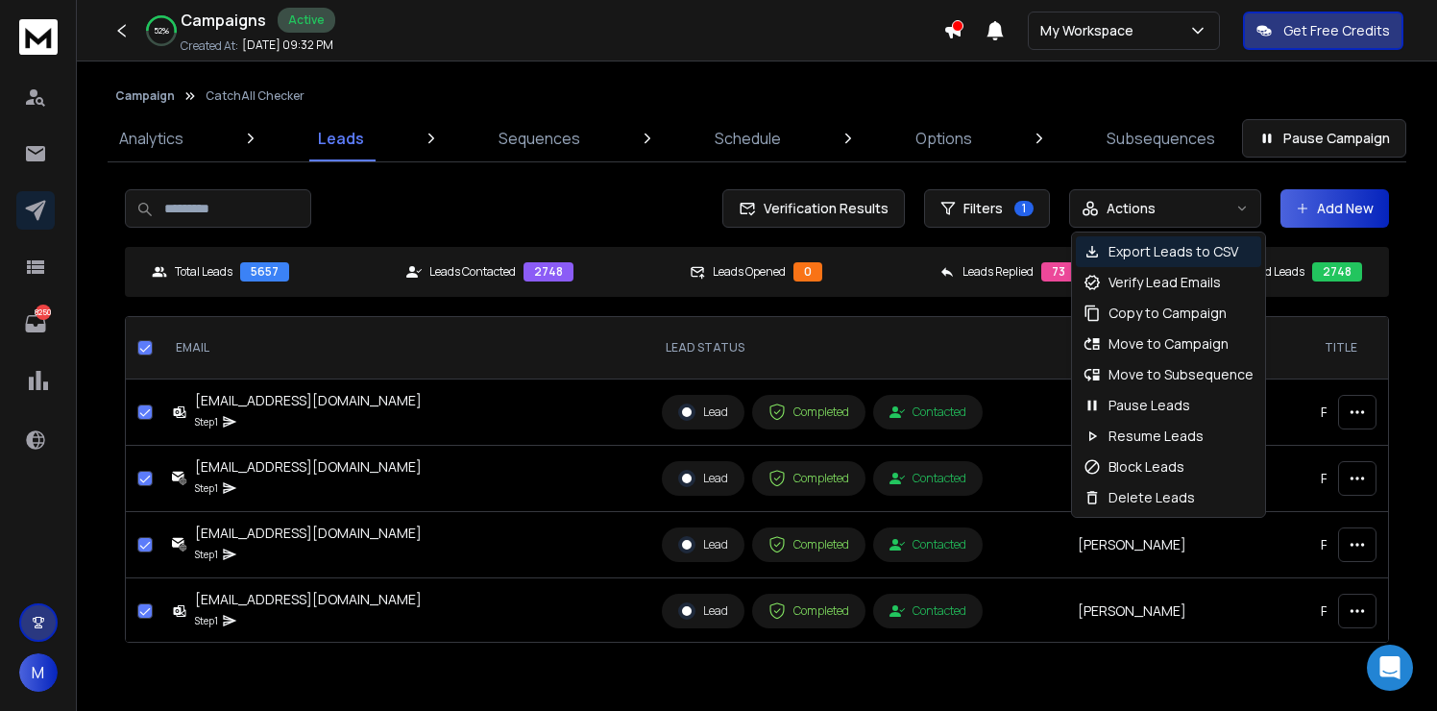
click at [1175, 246] on p "Export Leads to CSV" at bounding box center [1173, 251] width 130 height 19
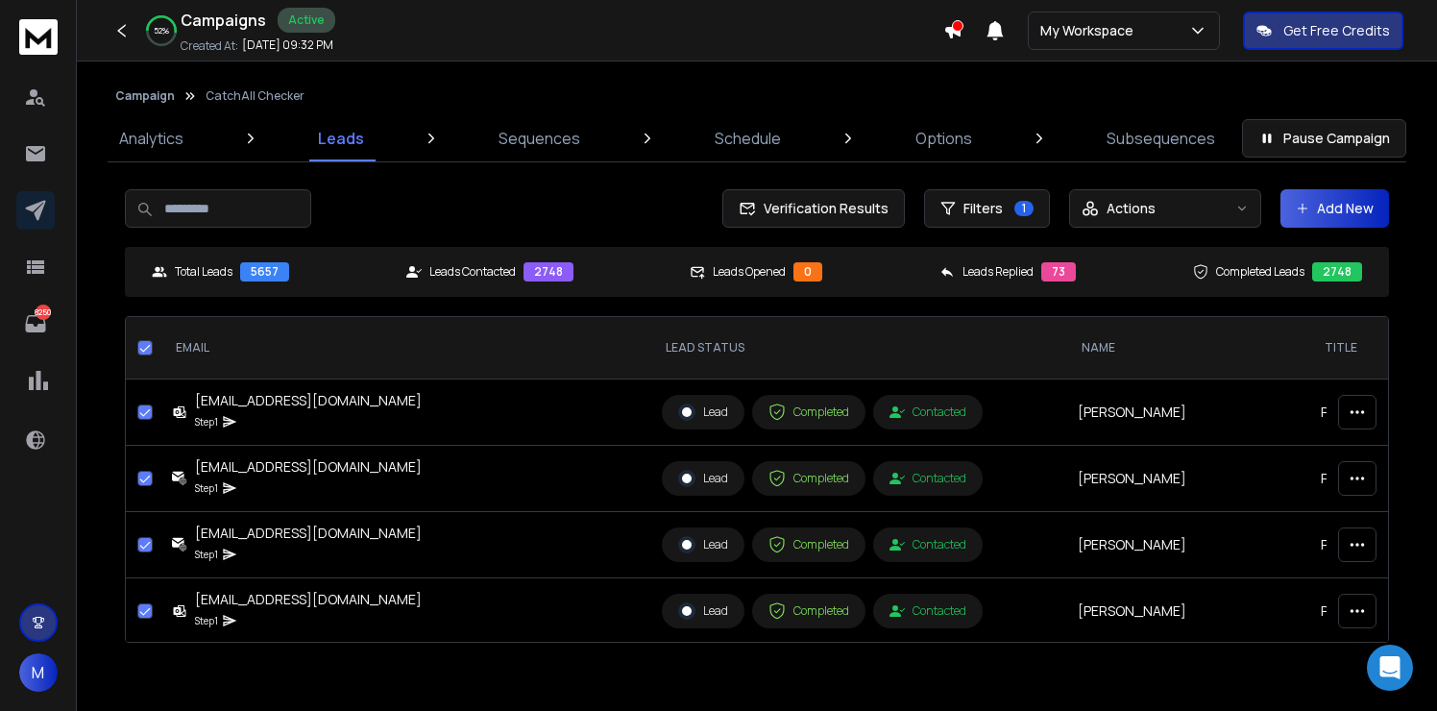
click at [796, 351] on th "LEAD STATUS" at bounding box center [858, 348] width 416 height 62
click at [569, 170] on div "Campaign CatchAll Checker Analytics Leads Sequences Schedule Options Subsequenc…" at bounding box center [757, 356] width 1299 height 550
click at [54, 148] on div at bounding box center [38, 156] width 44 height 45
